Goal: Task Accomplishment & Management: Manage account settings

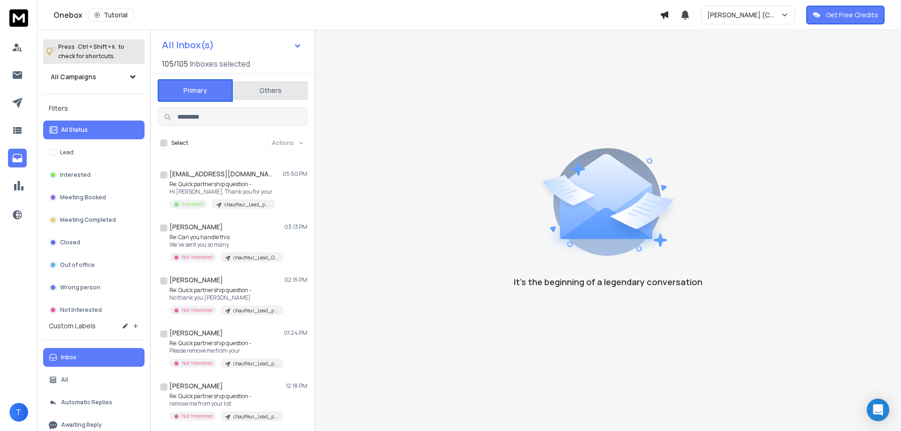
click at [420, 233] on div "It’s the beginning of a legendary conversation" at bounding box center [608, 213] width 586 height 367
click at [252, 186] on p "Re: Quick partnership question -" at bounding box center [222, 185] width 106 height 8
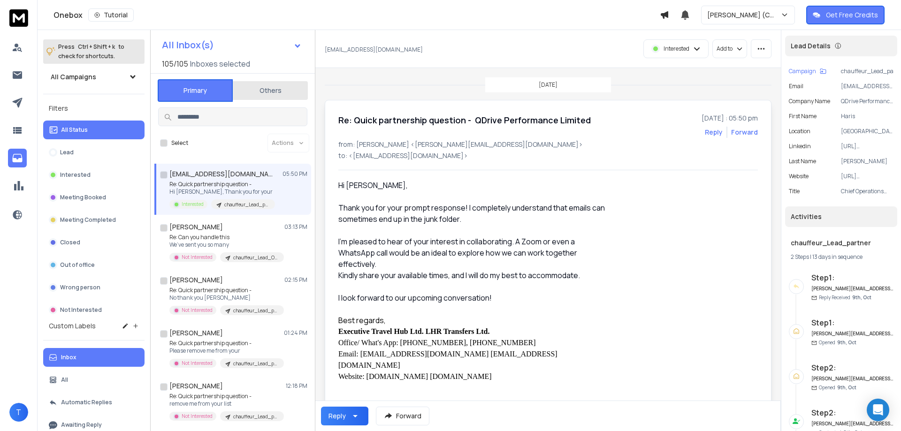
click at [75, 356] on p "Inbox" at bounding box center [68, 358] width 15 height 8
